Goal: Communication & Community: Answer question/provide support

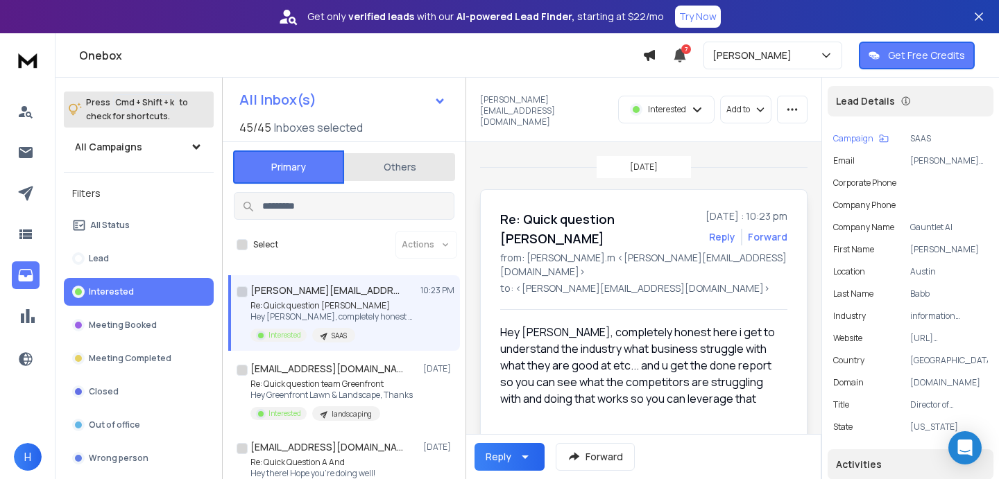
click at [355, 256] on div "Select Actions" at bounding box center [344, 241] width 243 height 33
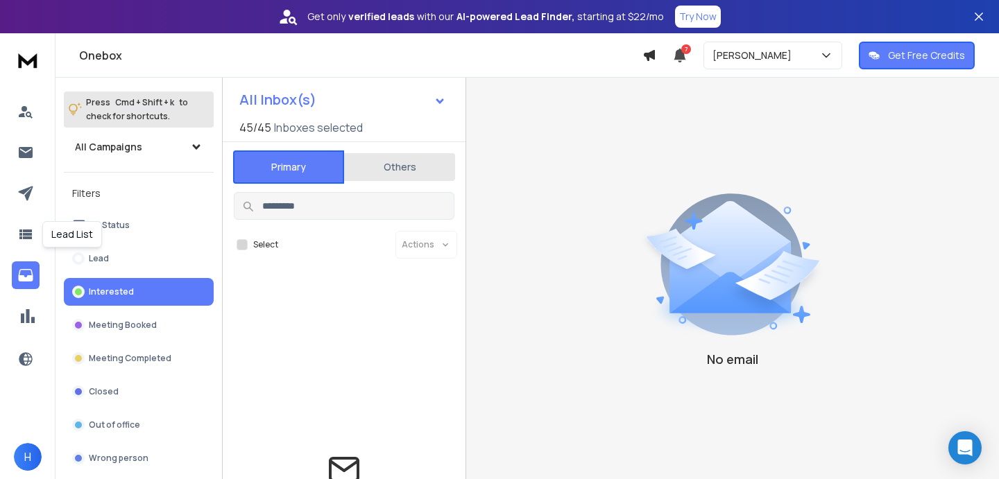
click at [30, 207] on div at bounding box center [28, 196] width 32 height 33
click at [26, 194] on icon at bounding box center [25, 193] width 15 height 15
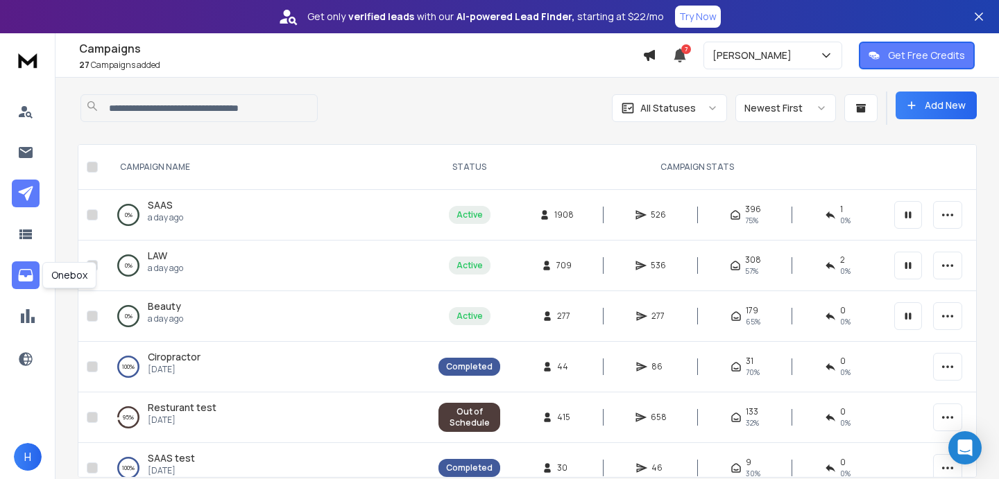
click at [23, 271] on icon at bounding box center [25, 275] width 17 height 17
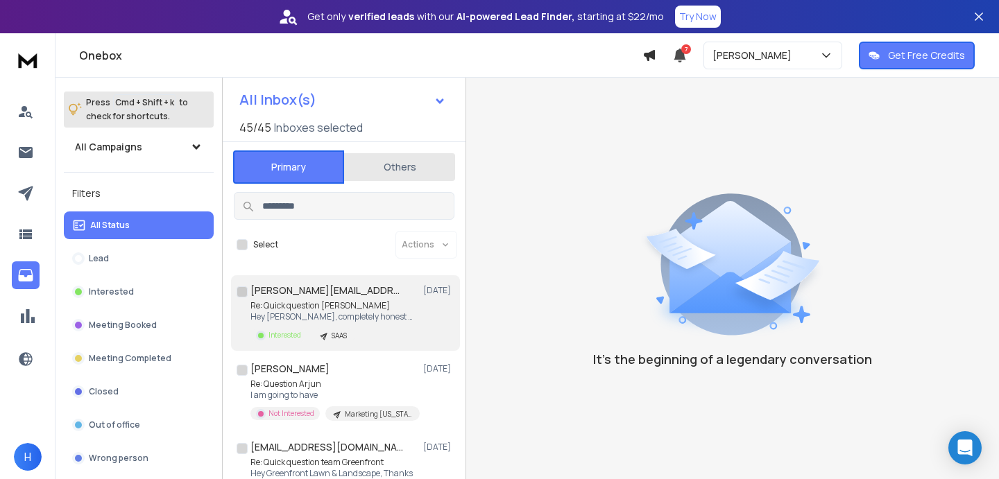
click at [403, 319] on div "Re: Quick question [PERSON_NAME] Hey [PERSON_NAME], completely honest here Inte…" at bounding box center [352, 321] width 204 height 42
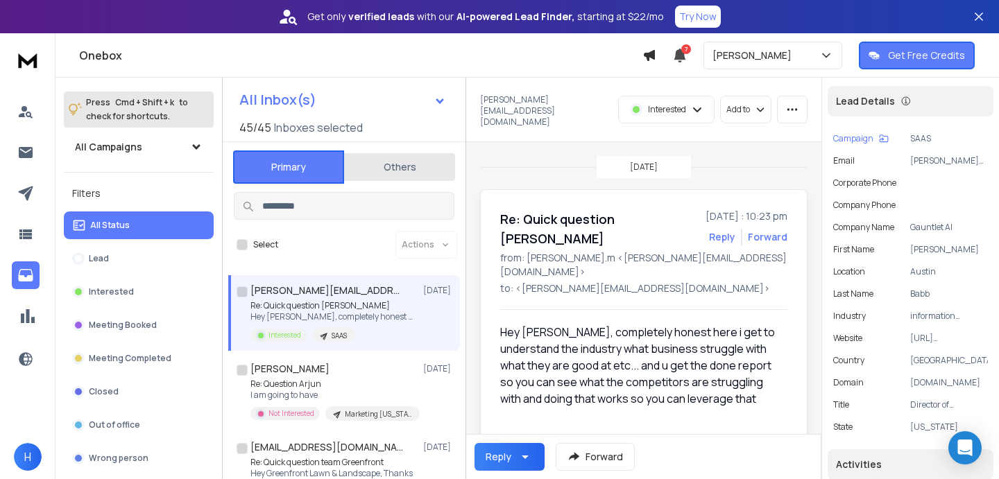
click at [501, 468] on button "Reply" at bounding box center [509, 457] width 70 height 28
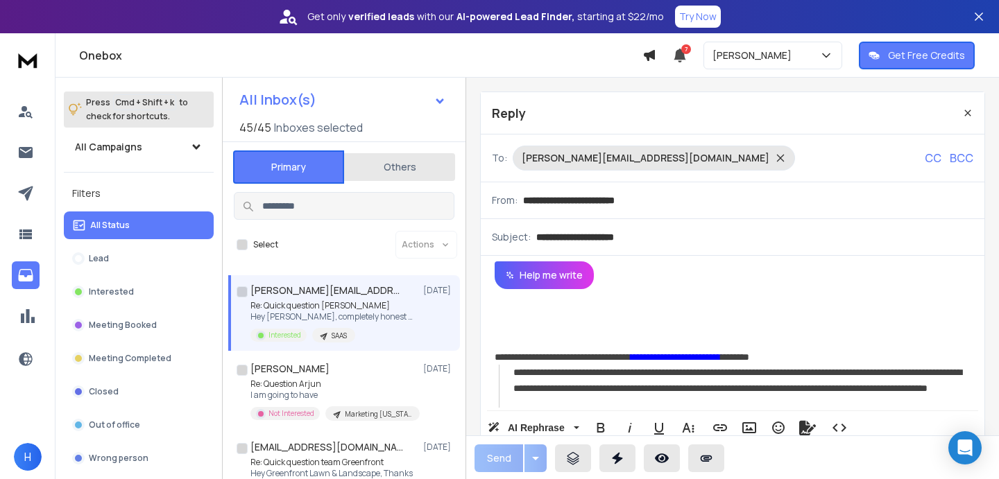
click at [617, 325] on div at bounding box center [733, 325] width 476 height 15
click at [488, 461] on button "Send" at bounding box center [498, 459] width 49 height 28
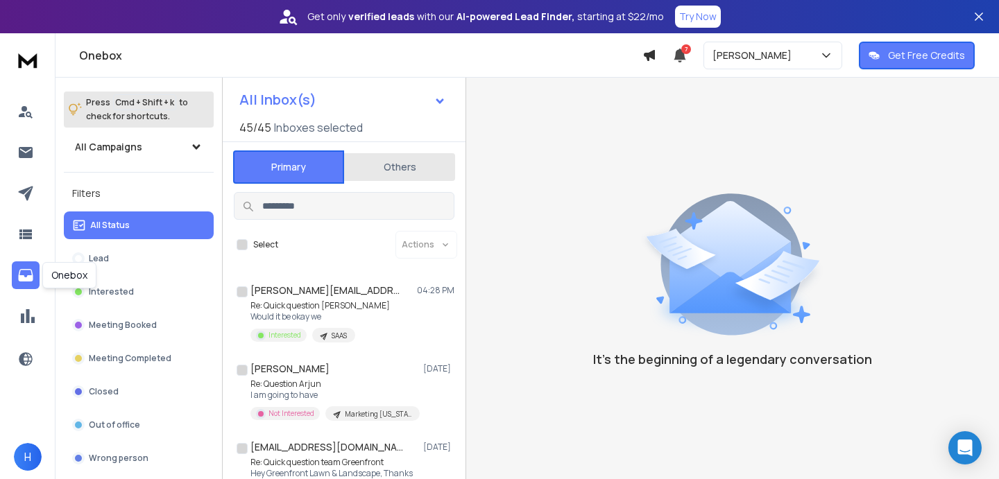
click at [39, 273] on div at bounding box center [28, 277] width 32 height 33
click at [26, 311] on icon at bounding box center [28, 316] width 14 height 14
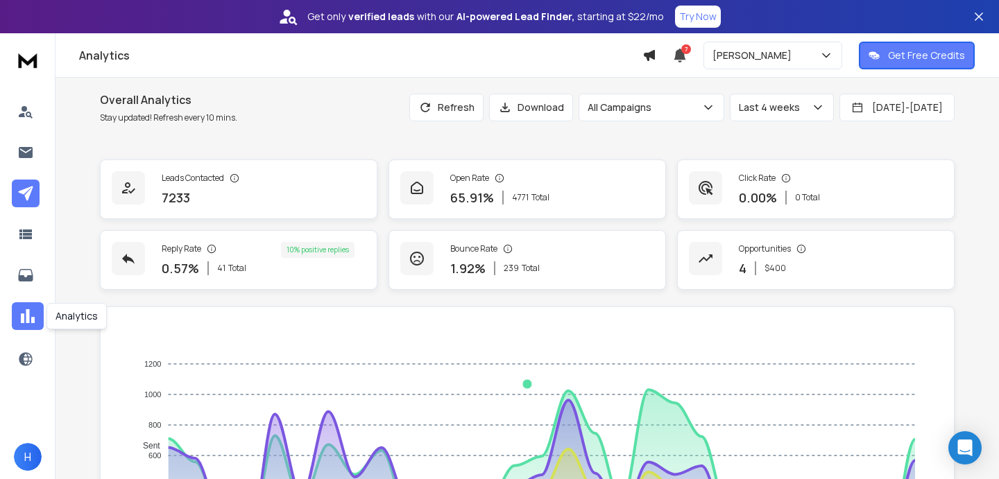
click at [33, 200] on icon at bounding box center [25, 193] width 17 height 17
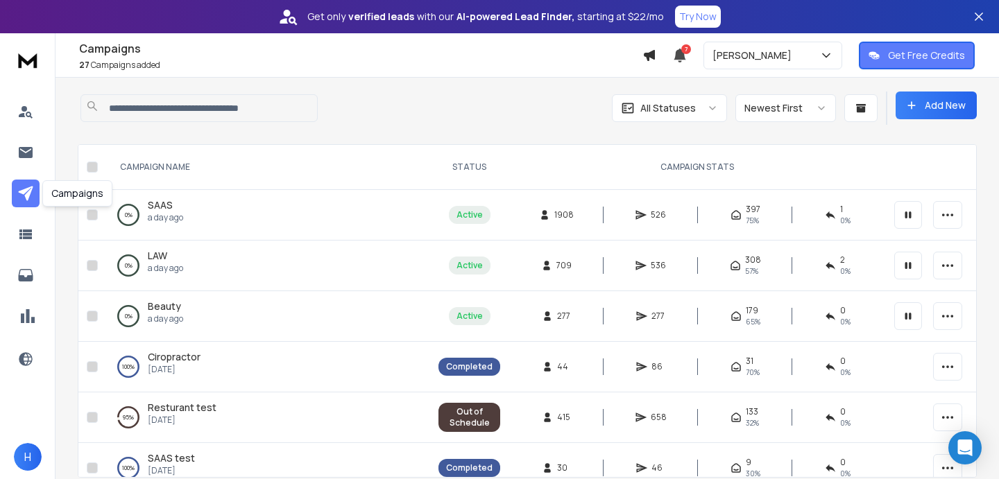
click at [406, 79] on div "Campaigns 27 Campaigns Added All Statuses Newest First Add New CAMPAIGN NAME ST…" at bounding box center [526, 331] width 943 height 507
